Goal: Task Accomplishment & Management: Manage account settings

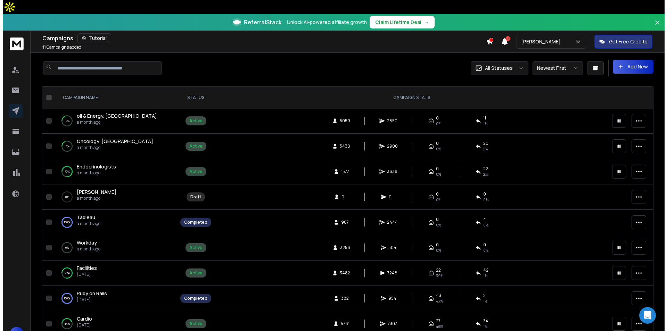
scroll to position [49, 0]
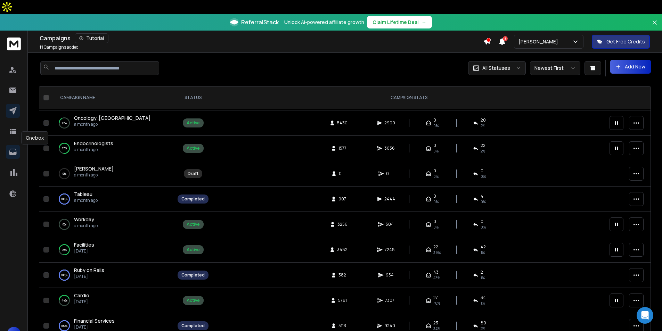
click at [15, 148] on icon at bounding box center [13, 152] width 8 height 8
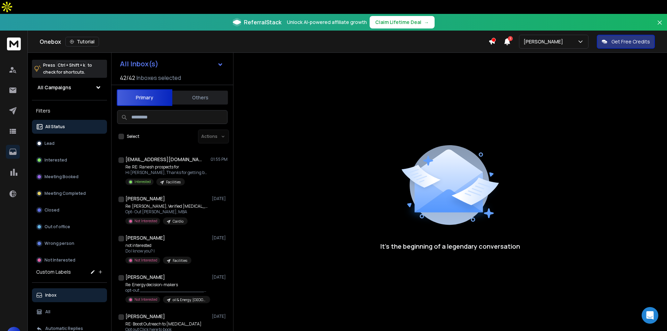
click at [64, 305] on button "All" at bounding box center [69, 312] width 75 height 14
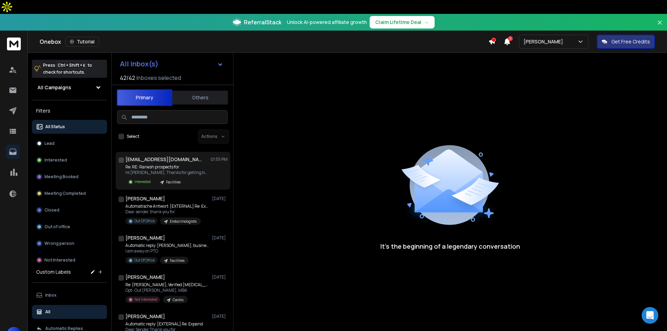
click at [165, 152] on div "Rranjith@tsebo.com 01:55 PM Re: RE: Ranesh prospects for Hi Ranesh, Thanks for …" at bounding box center [173, 171] width 115 height 38
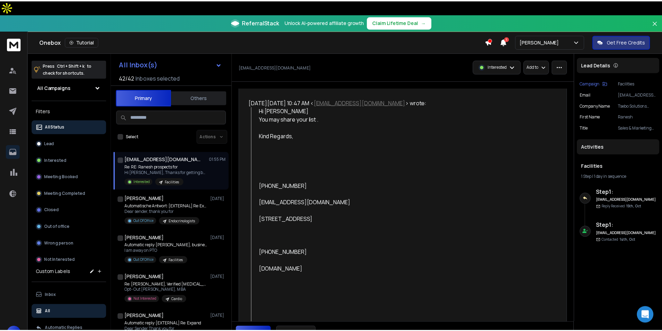
scroll to position [174, 0]
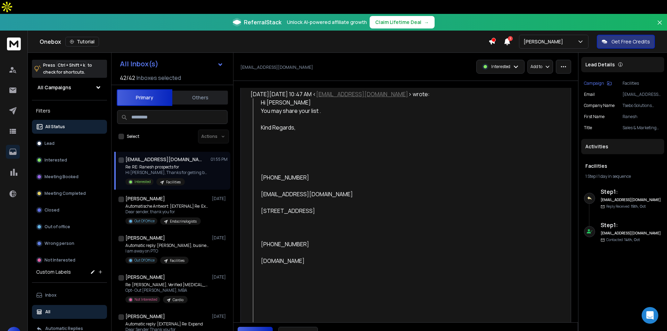
drag, startPoint x: 303, startPoint y: 197, endPoint x: 363, endPoint y: 200, distance: 60.5
copy div "Chislehurston, Sandton"
click at [9, 104] on link at bounding box center [13, 111] width 14 height 14
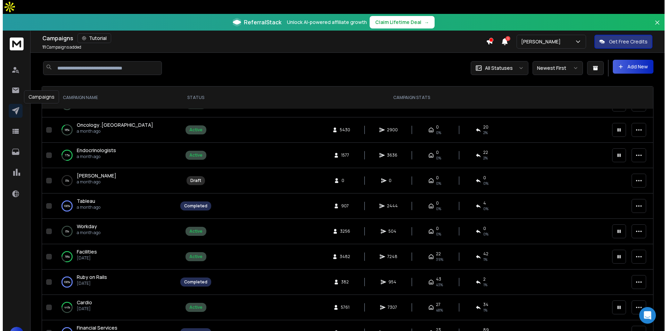
scroll to position [49, 0]
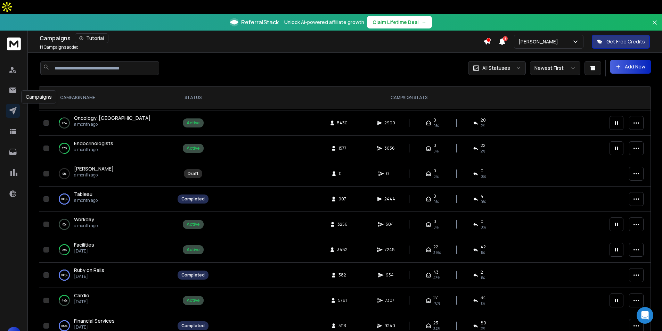
click at [633, 60] on button "Add New" at bounding box center [630, 67] width 41 height 14
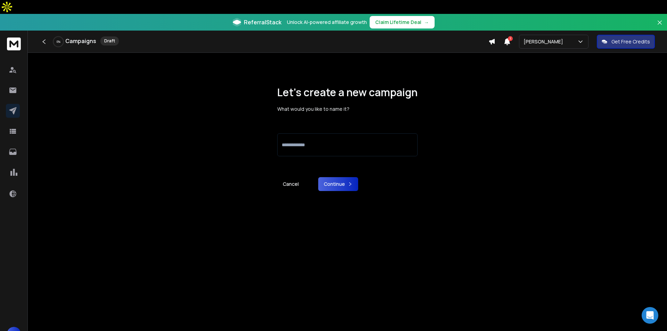
click at [314, 133] on input at bounding box center [347, 144] width 140 height 23
type input "**********"
click at [325, 177] on button "Continue" at bounding box center [338, 184] width 40 height 14
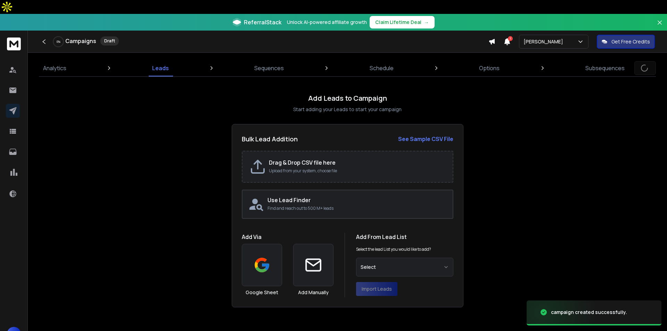
click at [317, 168] on p "Upload from your system, choose file" at bounding box center [357, 171] width 177 height 6
type input "**********"
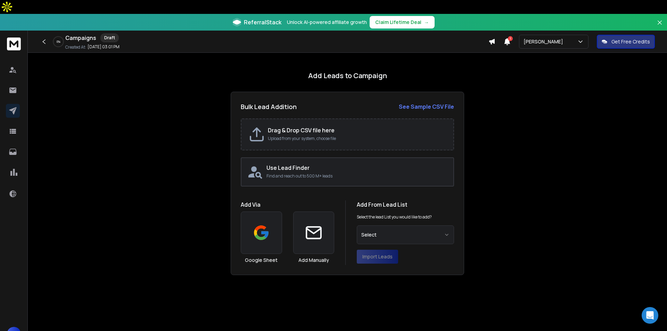
click at [289, 126] on h2 "Drag & Drop CSV file here" at bounding box center [357, 130] width 179 height 8
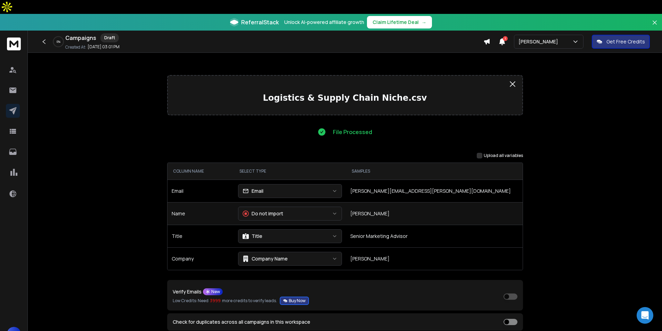
click at [297, 207] on button "Do not import" at bounding box center [290, 214] width 104 height 14
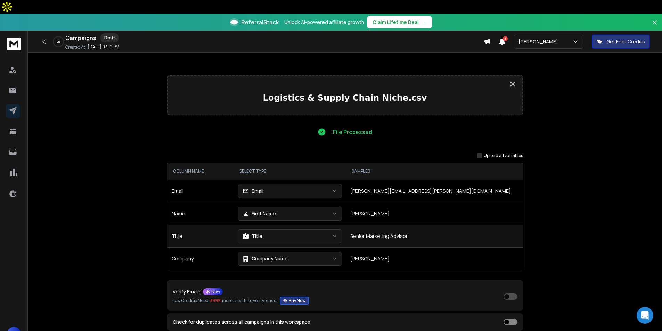
scroll to position [33, 0]
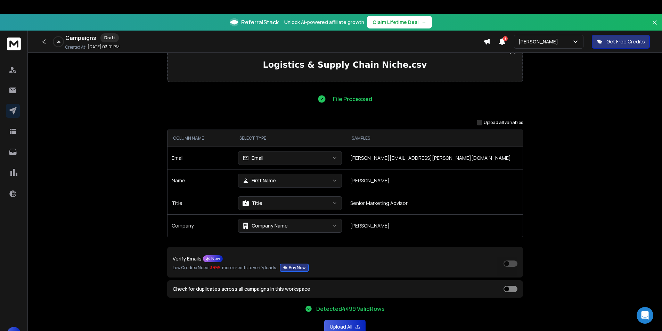
click at [347, 320] on button "Upload All" at bounding box center [344, 327] width 41 height 14
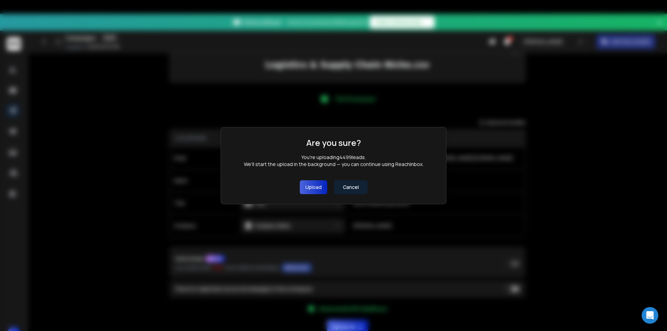
click at [309, 188] on button "Upload" at bounding box center [313, 187] width 27 height 14
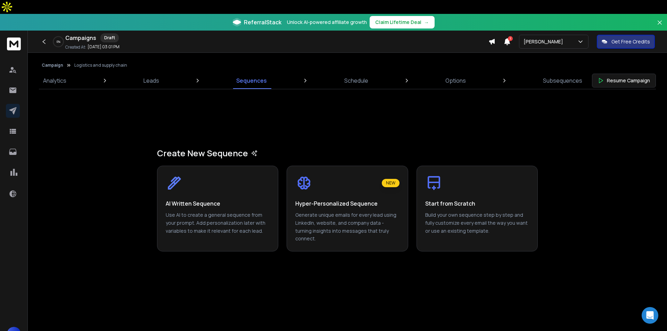
click at [220, 211] on p "Use AI to create a general sequence from your prompt. Add personalization later…" at bounding box center [218, 227] width 104 height 32
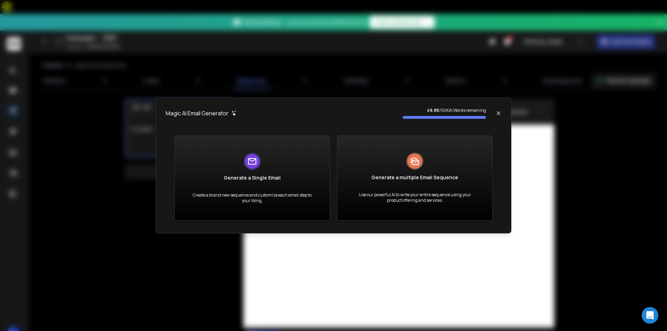
click at [388, 184] on div "Generate a multiple Email Sequence Use our powerful AI to write your entire seq…" at bounding box center [414, 178] width 135 height 65
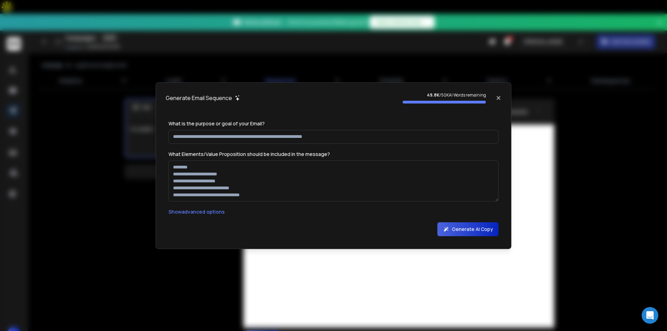
click at [493, 98] on div "49.8K / 50K AI Words remaining" at bounding box center [452, 97] width 99 height 11
click at [498, 97] on icon at bounding box center [499, 98] width 6 height 6
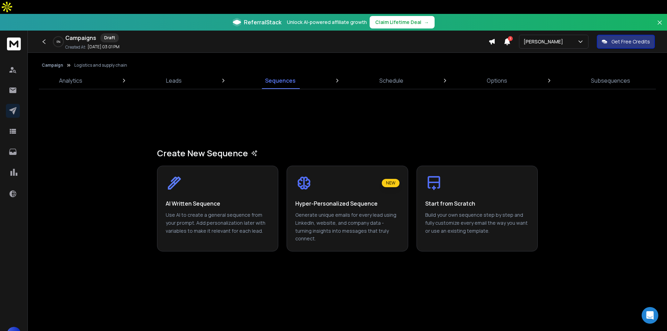
click at [342, 197] on div "NEW Hyper-Personalized Sequence Generate unique emails for every lead using Lin…" at bounding box center [347, 208] width 121 height 85
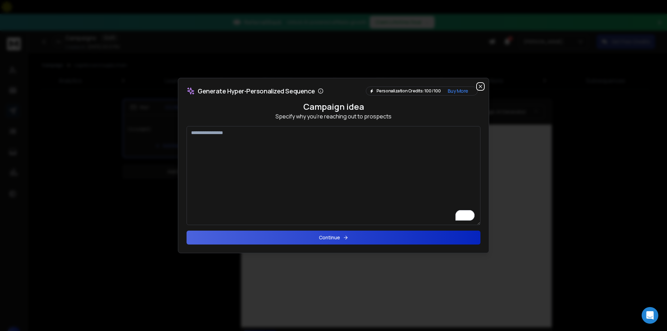
click at [478, 85] on icon "button" at bounding box center [481, 87] width 6 height 6
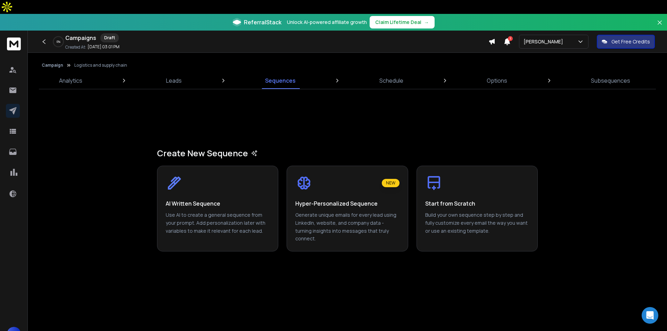
click at [488, 211] on p "Build your own sequence step by step and fully customize every email the way yo…" at bounding box center [477, 227] width 104 height 32
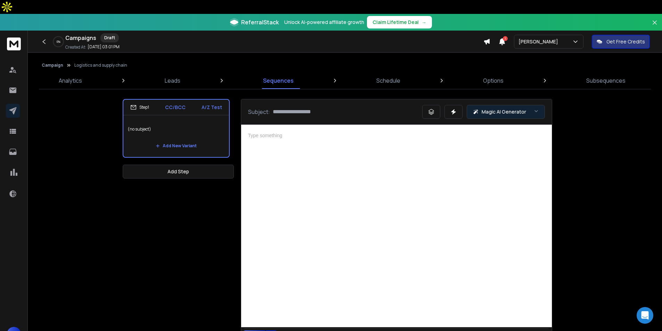
click at [502, 108] on p "Magic AI Generator" at bounding box center [503, 111] width 44 height 7
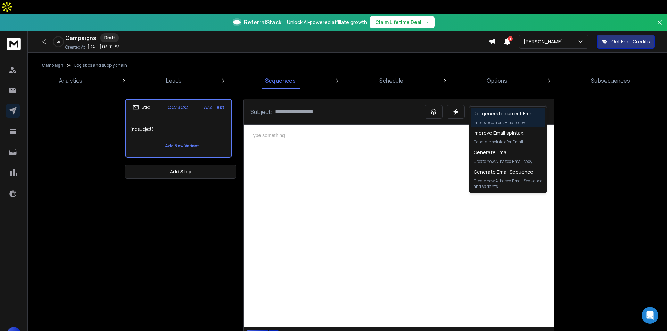
click at [501, 119] on div "Re-generate current Email Improve current Email copy" at bounding box center [503, 117] width 61 height 15
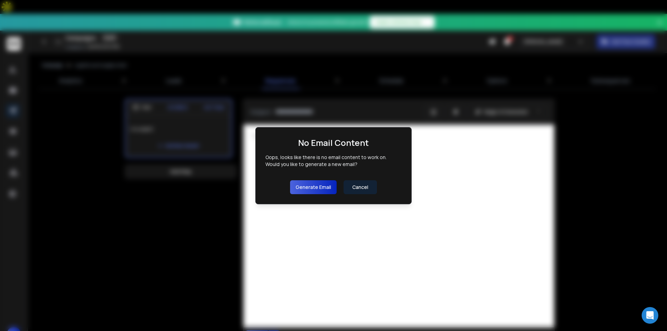
click at [321, 187] on button "Generate Email" at bounding box center [313, 187] width 47 height 14
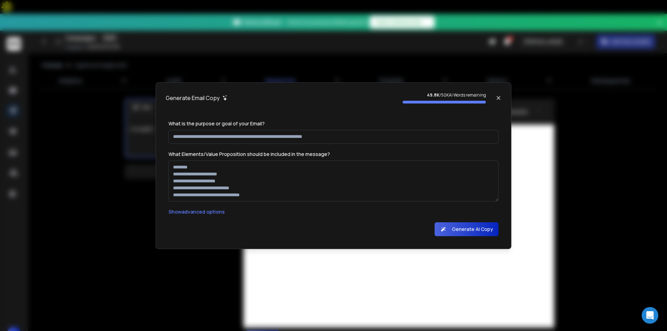
click at [498, 97] on icon at bounding box center [499, 98] width 6 height 6
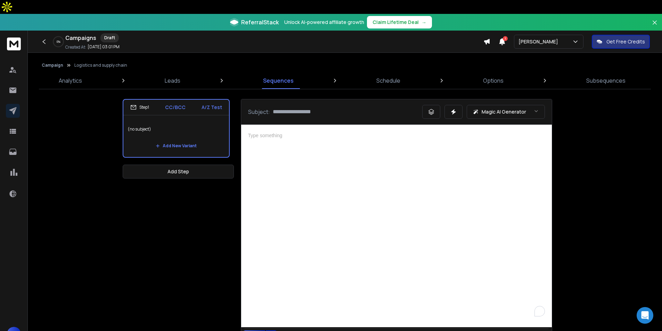
click at [472, 155] on div "To enrich screen reader interactions, please activate Accessibility in Grammarl…" at bounding box center [396, 224] width 311 height 199
click at [504, 108] on p "Magic AI Generator" at bounding box center [503, 111] width 44 height 7
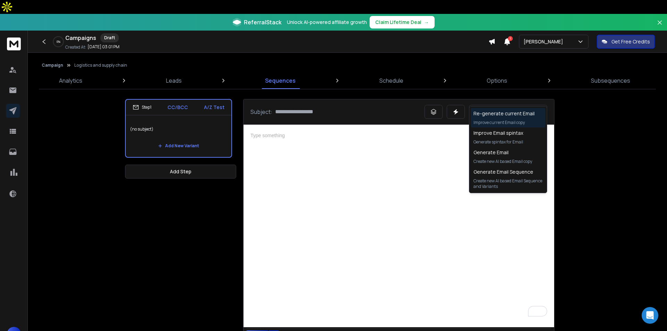
click at [498, 119] on div "Re-generate current Email Improve current Email copy" at bounding box center [503, 117] width 61 height 15
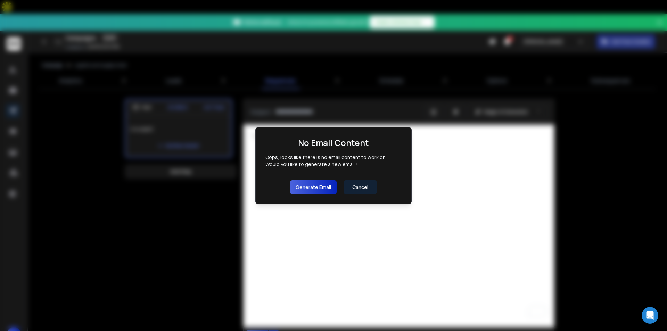
click at [365, 184] on button "Cancel" at bounding box center [360, 187] width 33 height 14
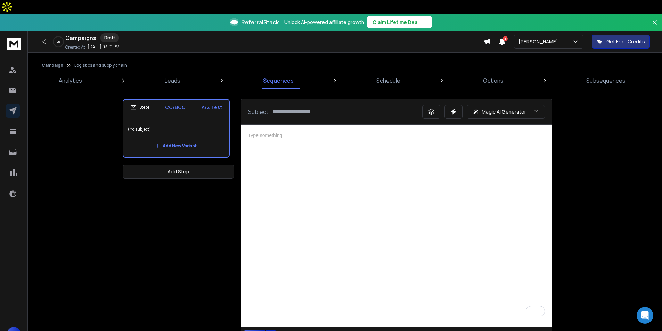
click at [287, 143] on div "To enrich screen reader interactions, please activate Accessibility in Grammarl…" at bounding box center [396, 224] width 311 height 199
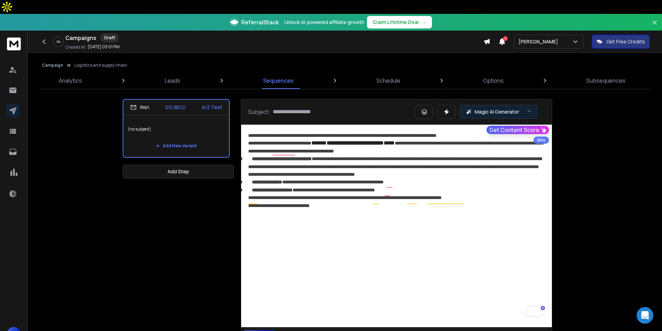
click at [512, 108] on p "Magic AI Generator" at bounding box center [497, 111] width 44 height 7
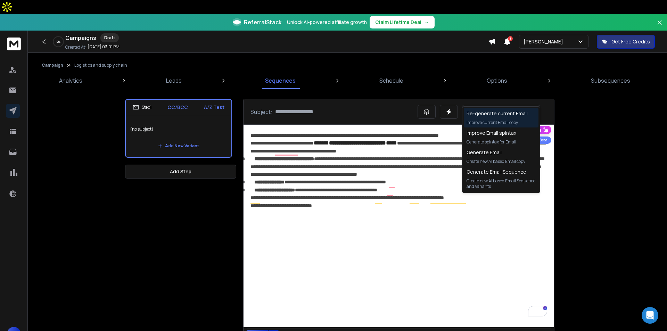
click at [496, 119] on div "Re-generate current Email Improve current Email copy" at bounding box center [497, 117] width 61 height 15
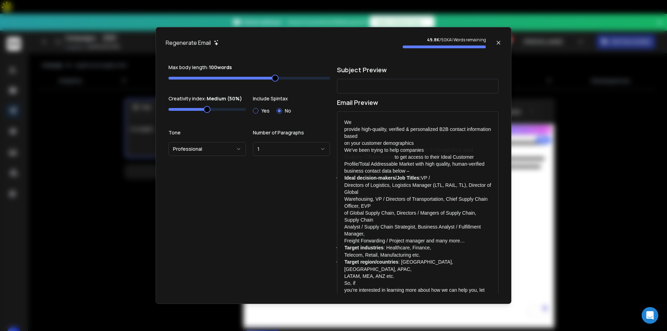
click at [260, 112] on div "Yes" at bounding box center [261, 111] width 17 height 6
click at [255, 108] on button "Yes" at bounding box center [256, 111] width 6 height 6
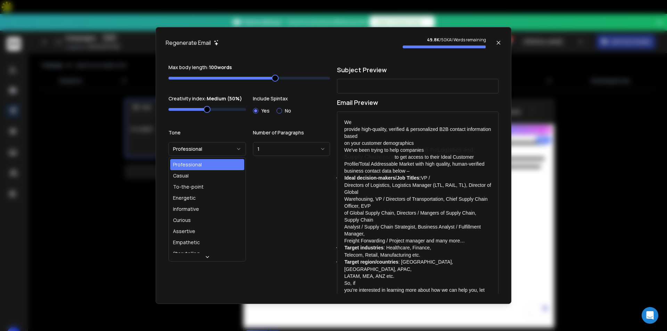
click at [234, 145] on button "Professional" at bounding box center [206, 149] width 77 height 14
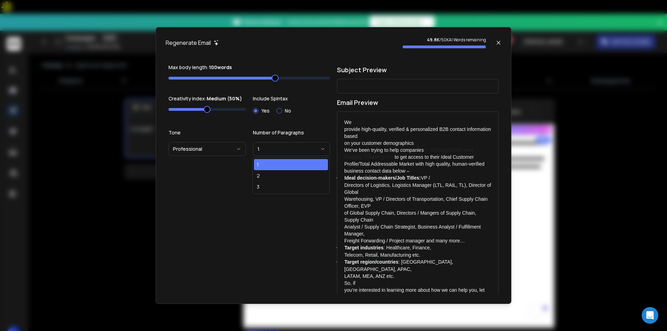
click at [284, 149] on button "1" at bounding box center [291, 149] width 77 height 14
select select "*"
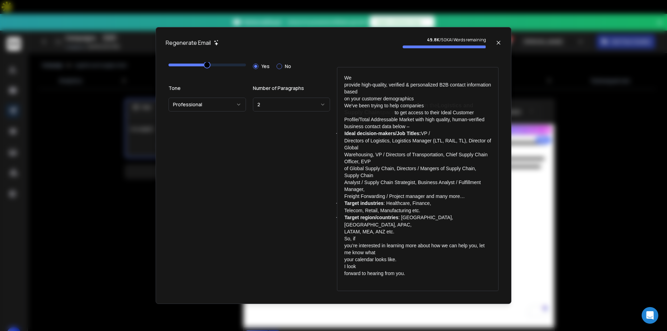
scroll to position [45, 0]
click at [475, 297] on button "Regenerate" at bounding box center [478, 304] width 39 height 14
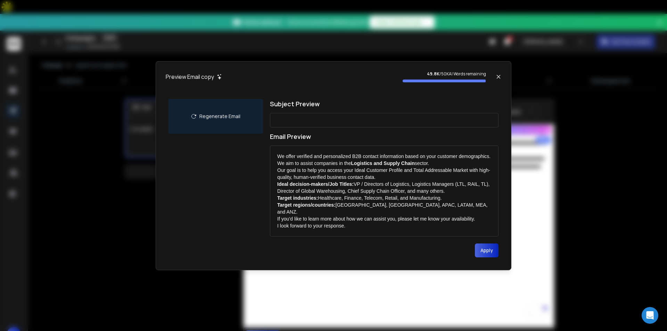
click at [492, 249] on button "Apply" at bounding box center [487, 251] width 24 height 14
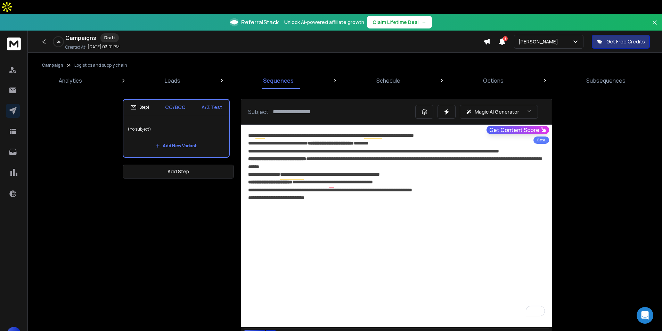
click at [248, 133] on span "**********" at bounding box center [331, 135] width 166 height 5
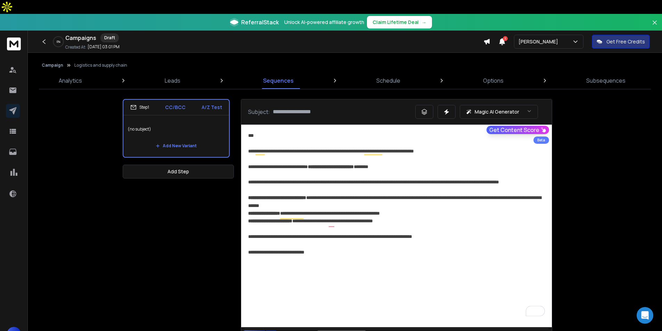
click at [345, 331] on span "Preview Email" at bounding box center [347, 337] width 35 height 6
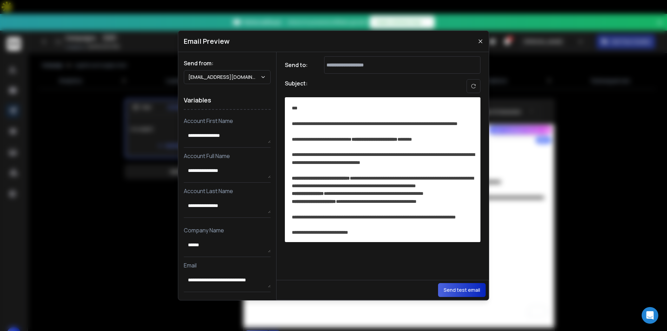
click at [479, 41] on icon at bounding box center [481, 42] width 6 height 6
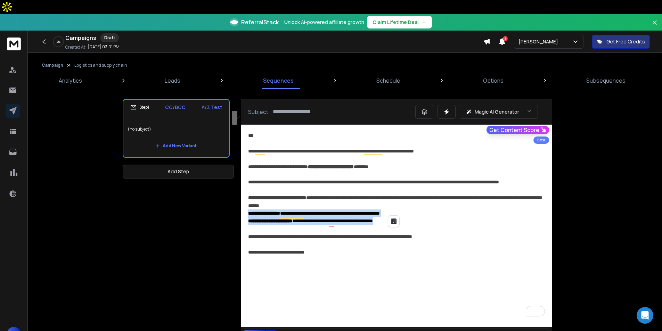
drag, startPoint x: 405, startPoint y: 211, endPoint x: 242, endPoint y: 203, distance: 163.1
click at [242, 203] on div "**********" at bounding box center [396, 224] width 311 height 199
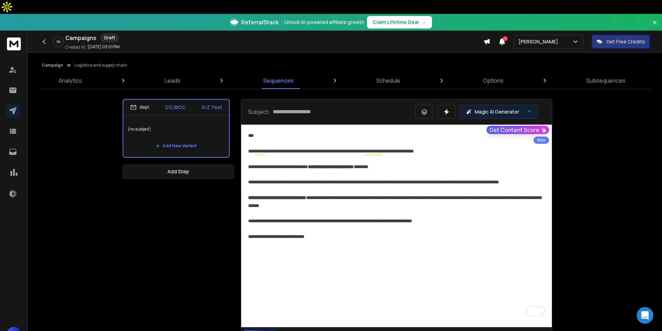
click at [505, 108] on p "Magic AI Generator" at bounding box center [497, 111] width 44 height 7
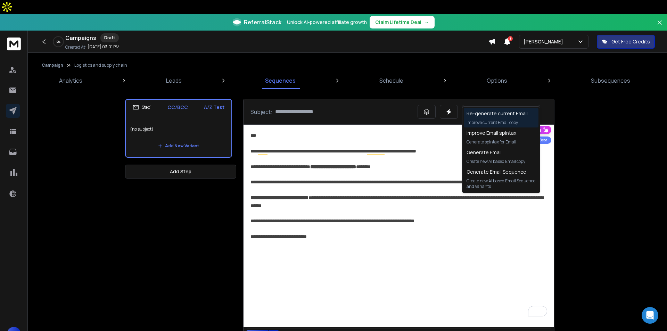
click at [505, 121] on p "Improve current Email copy" at bounding box center [497, 123] width 61 height 6
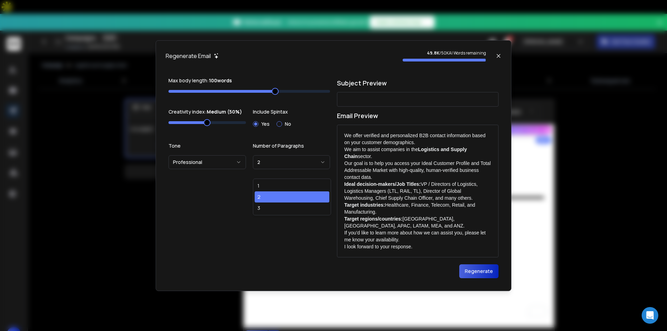
click at [271, 167] on button "2" at bounding box center [291, 162] width 77 height 14
select select "*"
click at [219, 169] on button "Professional" at bounding box center [206, 162] width 77 height 14
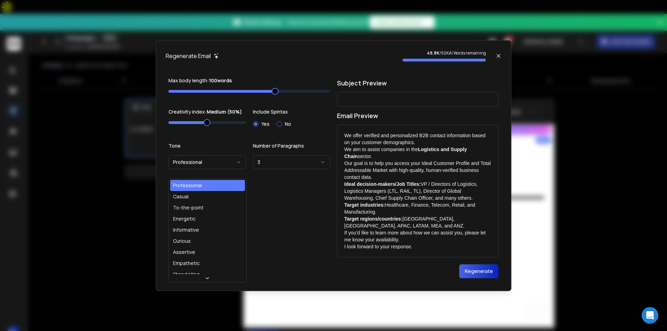
scroll to position [0, 0]
select select "**********"
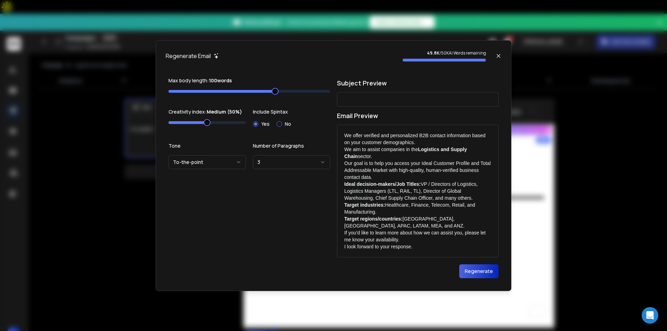
click at [492, 264] on button "Regenerate" at bounding box center [478, 271] width 39 height 14
click at [409, 155] on span "We aim to assist companies in the Logistics and Supply Chain sector." at bounding box center [406, 153] width 124 height 13
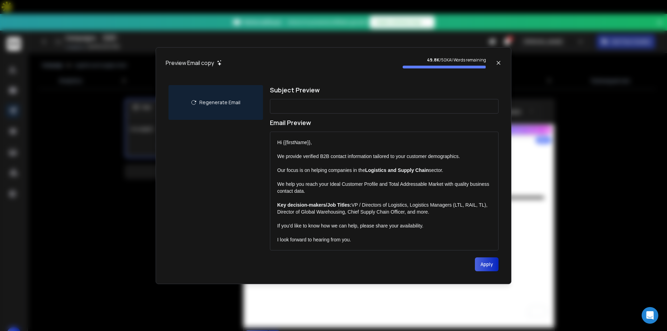
click at [478, 268] on button "Apply" at bounding box center [487, 264] width 24 height 14
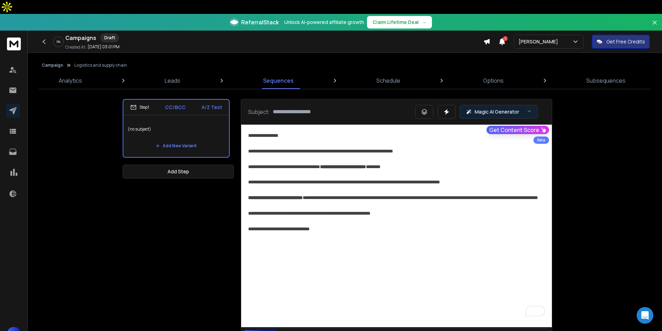
click at [492, 108] on p "Magic AI Generator" at bounding box center [497, 111] width 44 height 7
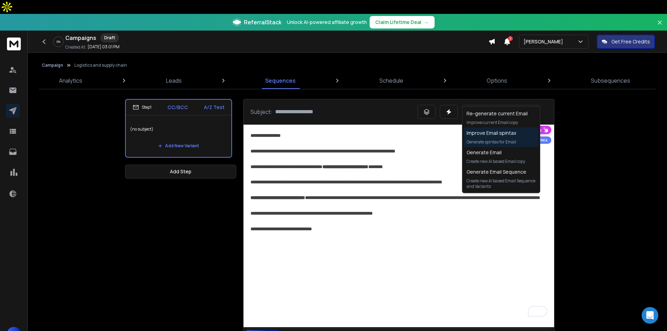
click at [493, 134] on h1 "Improve Email spintax" at bounding box center [492, 133] width 50 height 7
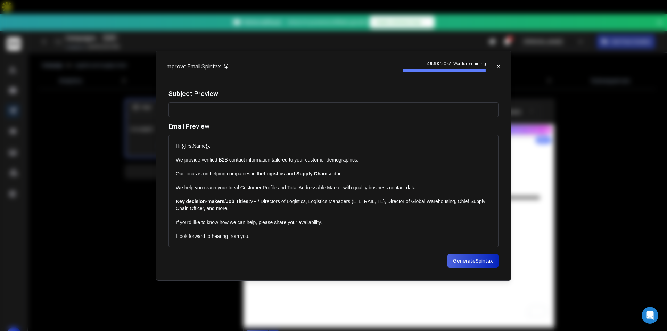
click at [486, 259] on button "Generate Spintax" at bounding box center [472, 261] width 51 height 14
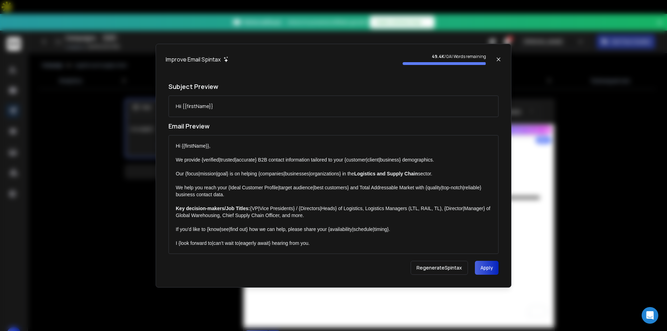
click at [486, 266] on button "Apply" at bounding box center [487, 268] width 24 height 14
type input "**********"
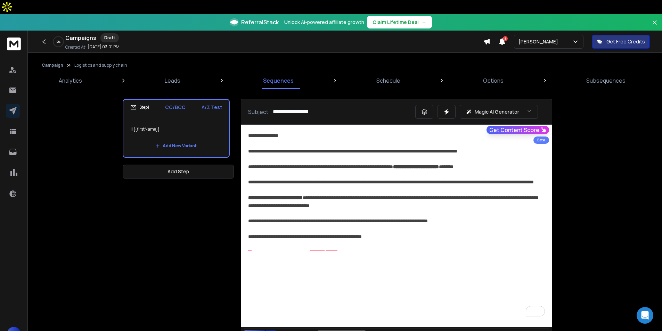
click at [337, 331] on div "Preview Email" at bounding box center [341, 336] width 49 height 11
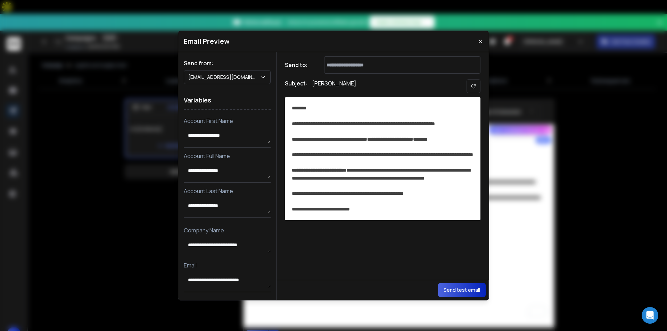
click at [480, 42] on icon at bounding box center [481, 42] width 6 height 6
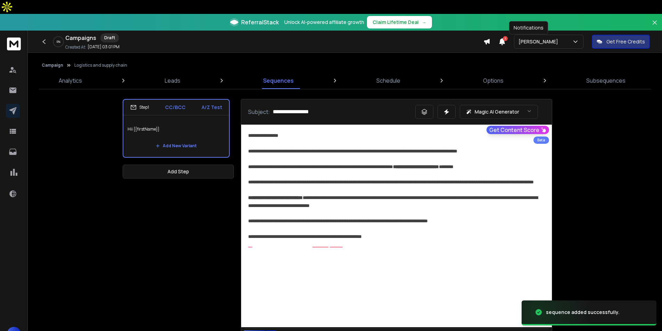
click at [503, 38] on icon at bounding box center [501, 41] width 7 height 7
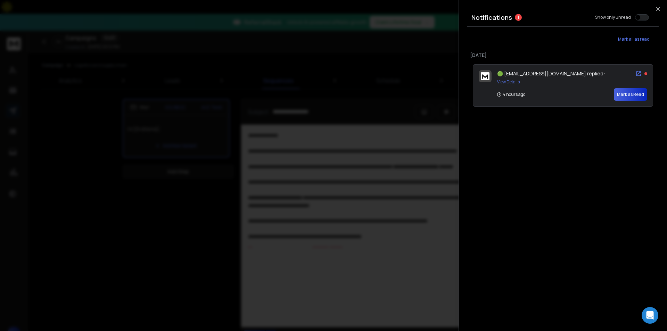
click at [560, 87] on div "🟢 Rranjith@tsebo.com replied: View Details 4 hours ago Mark as Read Mark as Read" at bounding box center [572, 85] width 150 height 31
click at [506, 82] on div "View Details" at bounding box center [508, 82] width 23 height 6
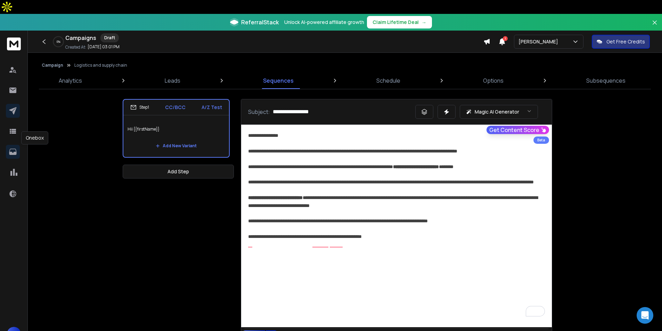
click at [11, 149] on icon at bounding box center [12, 152] width 7 height 6
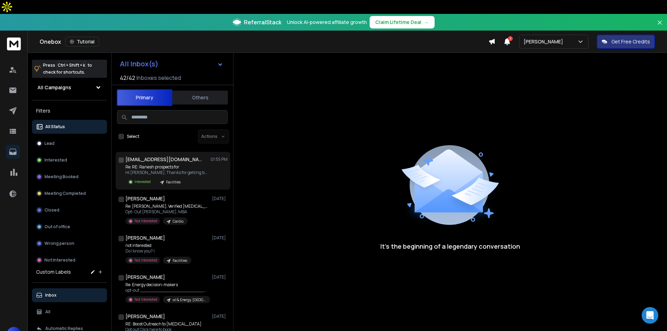
click at [160, 164] on p "Re: RE: Ranesh prospects for" at bounding box center [166, 167] width 83 height 6
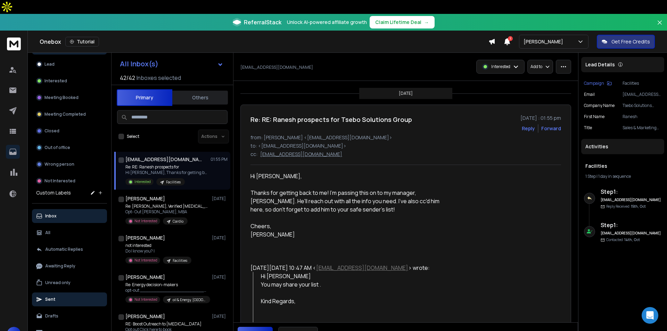
scroll to position [85, 0]
click at [65, 292] on button "Sent" at bounding box center [69, 299] width 75 height 14
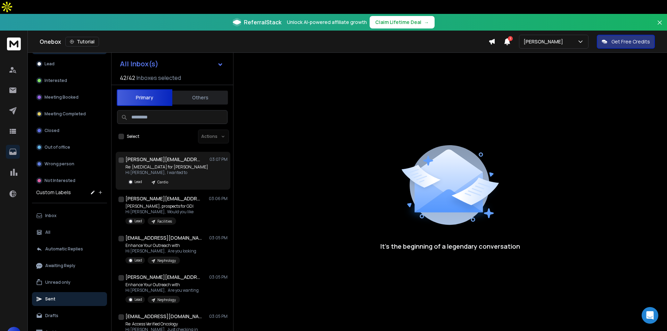
click at [175, 164] on p "Re: Cardiologist for Rudolf" at bounding box center [166, 167] width 83 height 6
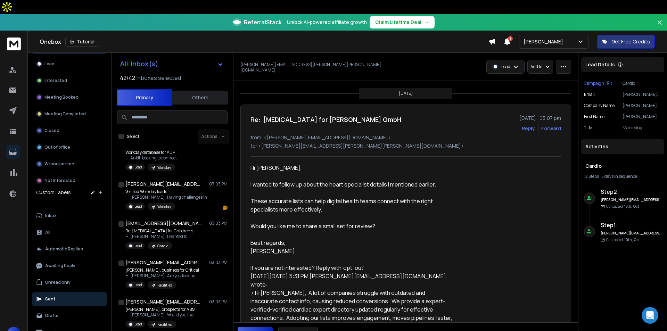
scroll to position [382, 0]
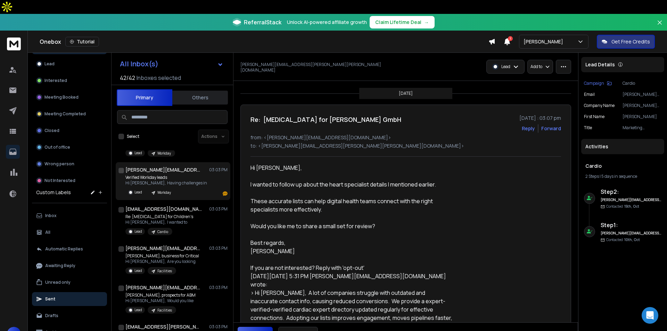
click at [184, 175] on p "Verified Workday leads" at bounding box center [166, 178] width 82 height 6
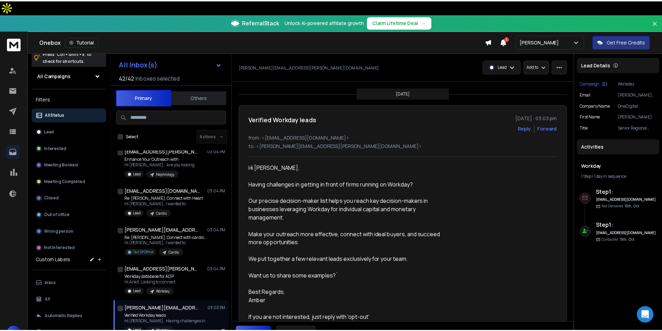
scroll to position [0, 0]
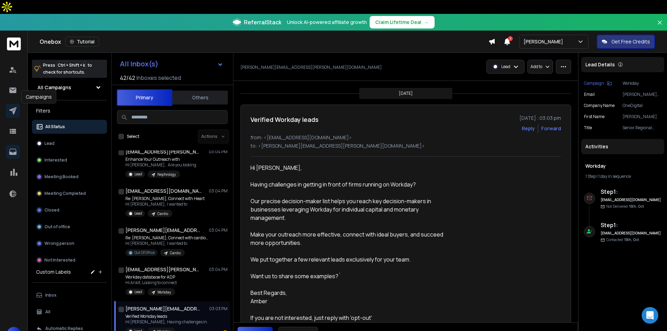
click at [16, 107] on icon at bounding box center [13, 111] width 8 height 8
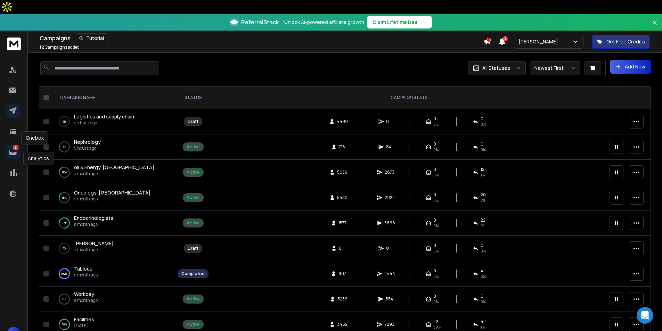
click at [16, 149] on icon at bounding box center [12, 152] width 7 height 6
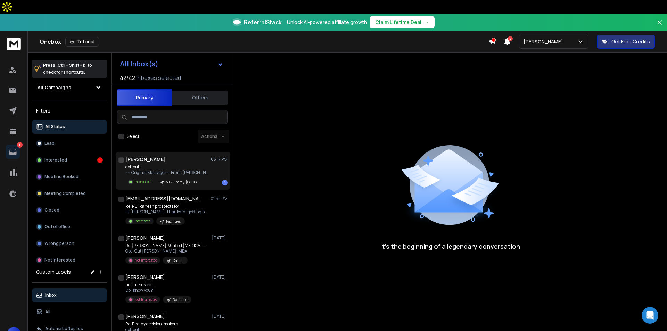
click at [170, 170] on p "-----Original Message----- From: Amy White" at bounding box center [166, 173] width 83 height 6
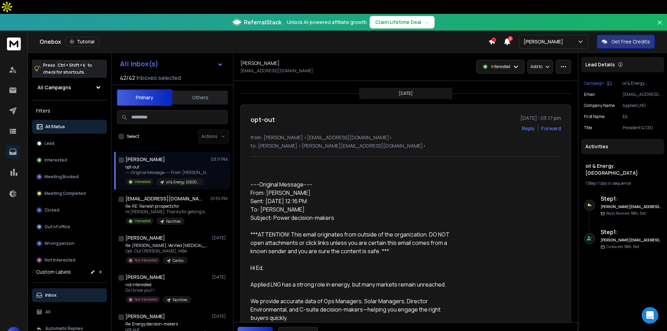
click at [505, 64] on p "Interested" at bounding box center [500, 67] width 19 height 6
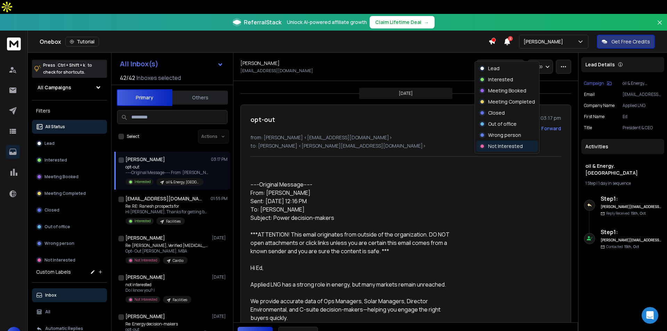
click at [498, 145] on p "Not Interested" at bounding box center [505, 146] width 35 height 7
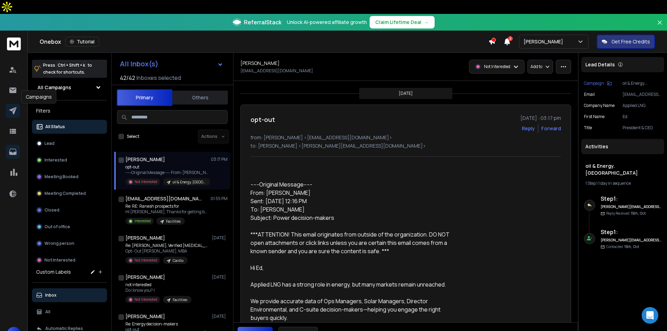
click at [16, 107] on icon at bounding box center [12, 110] width 7 height 7
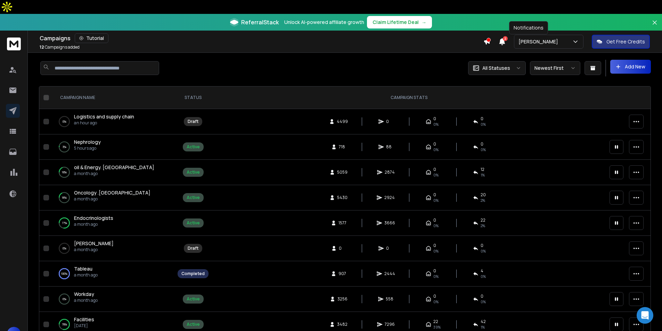
click at [502, 38] on icon at bounding box center [501, 41] width 7 height 7
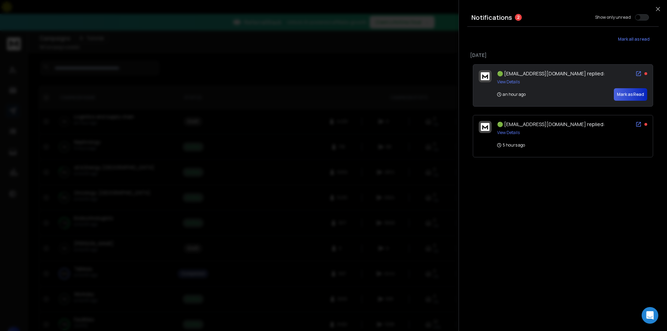
click at [624, 94] on button "Mark as Read" at bounding box center [630, 94] width 33 height 13
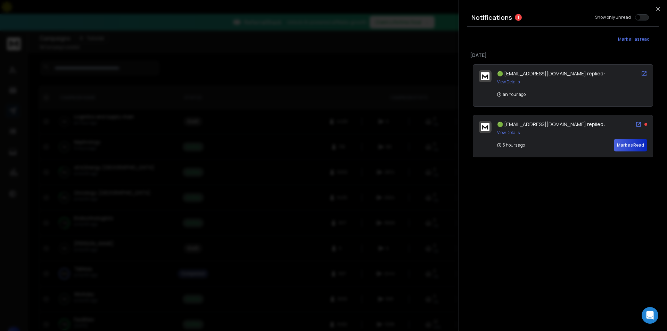
click at [630, 146] on button "Mark as Read" at bounding box center [630, 145] width 33 height 13
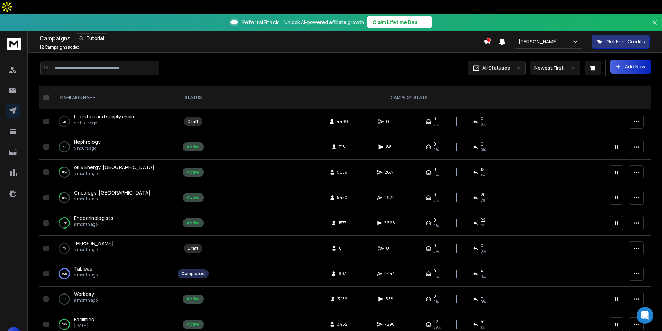
click at [502, 35] on div "[PERSON_NAME] Get Free Credits" at bounding box center [566, 42] width 166 height 14
click at [503, 38] on icon at bounding box center [502, 41] width 6 height 7
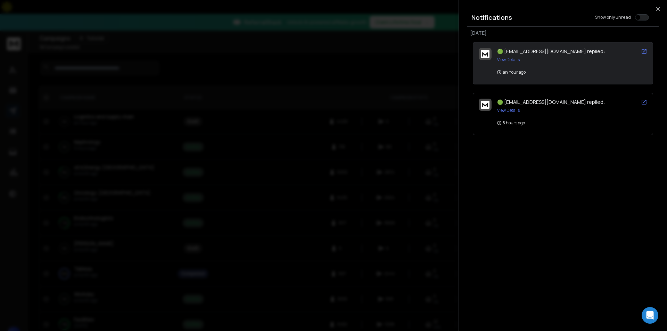
click at [506, 59] on div "View Details" at bounding box center [508, 60] width 23 height 6
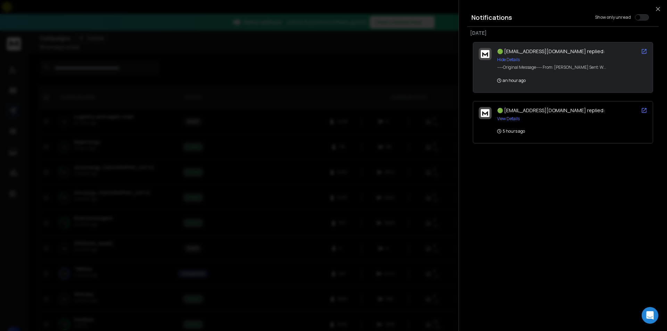
click at [507, 83] on p "an hour ago" at bounding box center [511, 81] width 28 height 6
click at [646, 51] on icon at bounding box center [644, 51] width 6 height 6
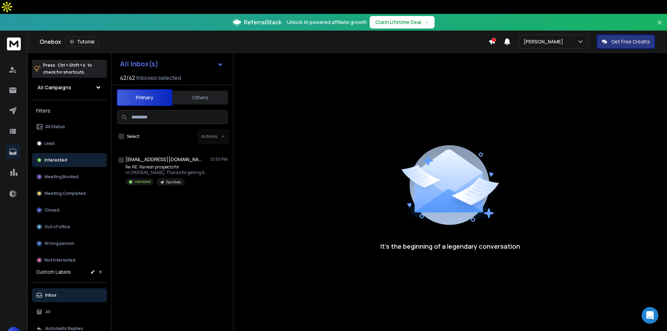
scroll to position [85, 0]
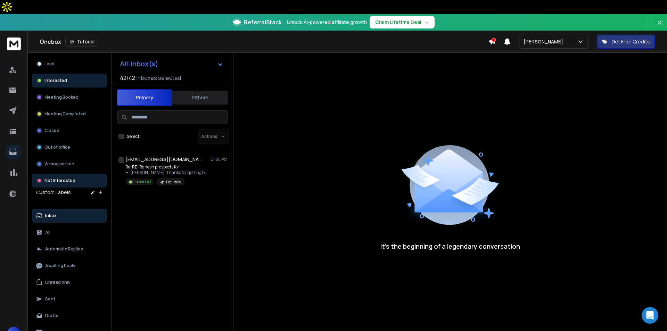
click at [68, 178] on p "Not Interested" at bounding box center [59, 181] width 31 height 6
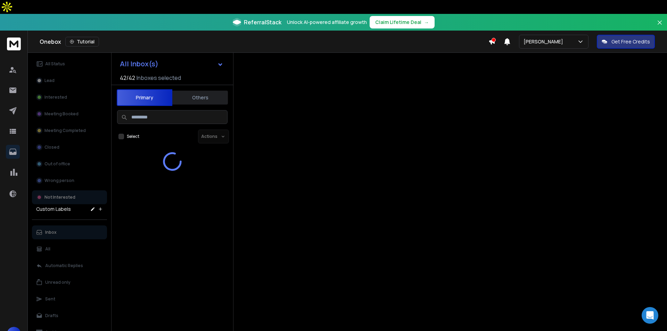
scroll to position [68, 0]
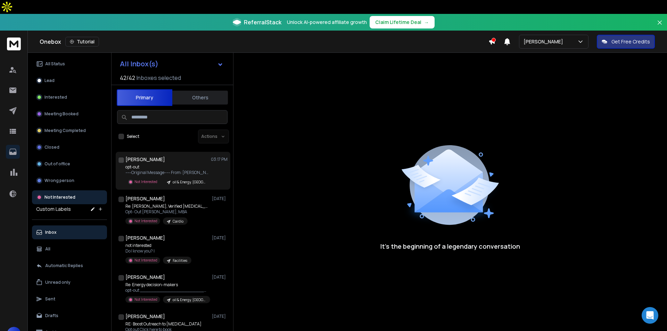
click at [155, 156] on div "[PERSON_NAME] 03:17 PM" at bounding box center [176, 159] width 102 height 7
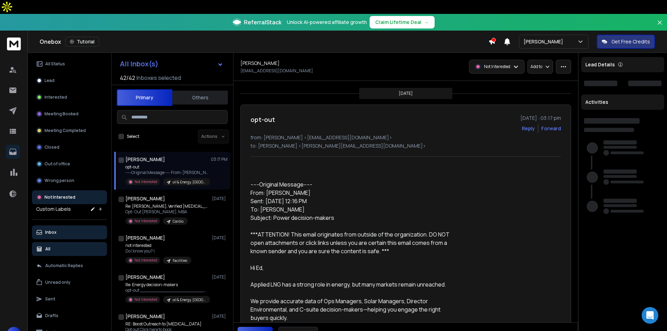
click at [57, 242] on button "All" at bounding box center [69, 249] width 75 height 14
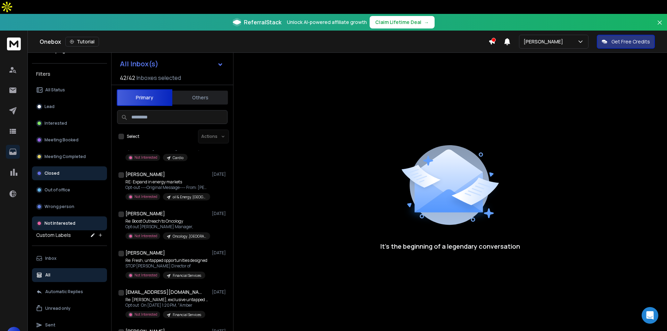
scroll to position [0, 0]
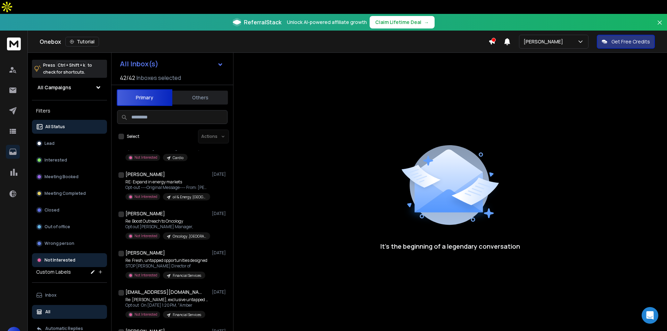
click at [70, 120] on button "All Status" at bounding box center [69, 127] width 75 height 14
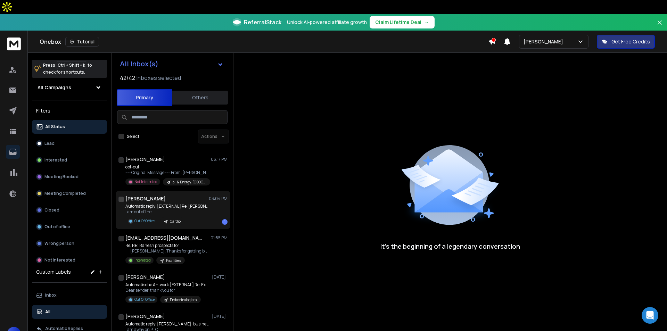
click at [169, 195] on div "[PERSON_NAME] 03:04 PM" at bounding box center [176, 198] width 102 height 7
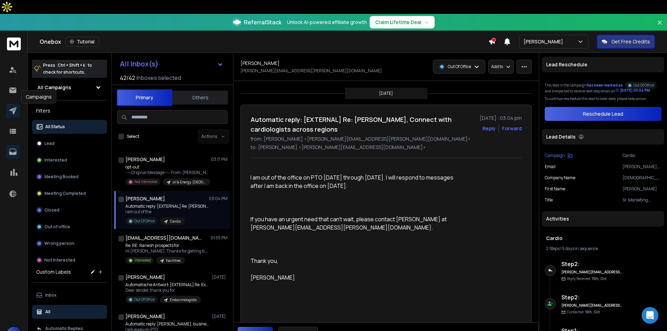
click at [16, 107] on icon at bounding box center [13, 111] width 8 height 8
